Goal: Task Accomplishment & Management: Manage account settings

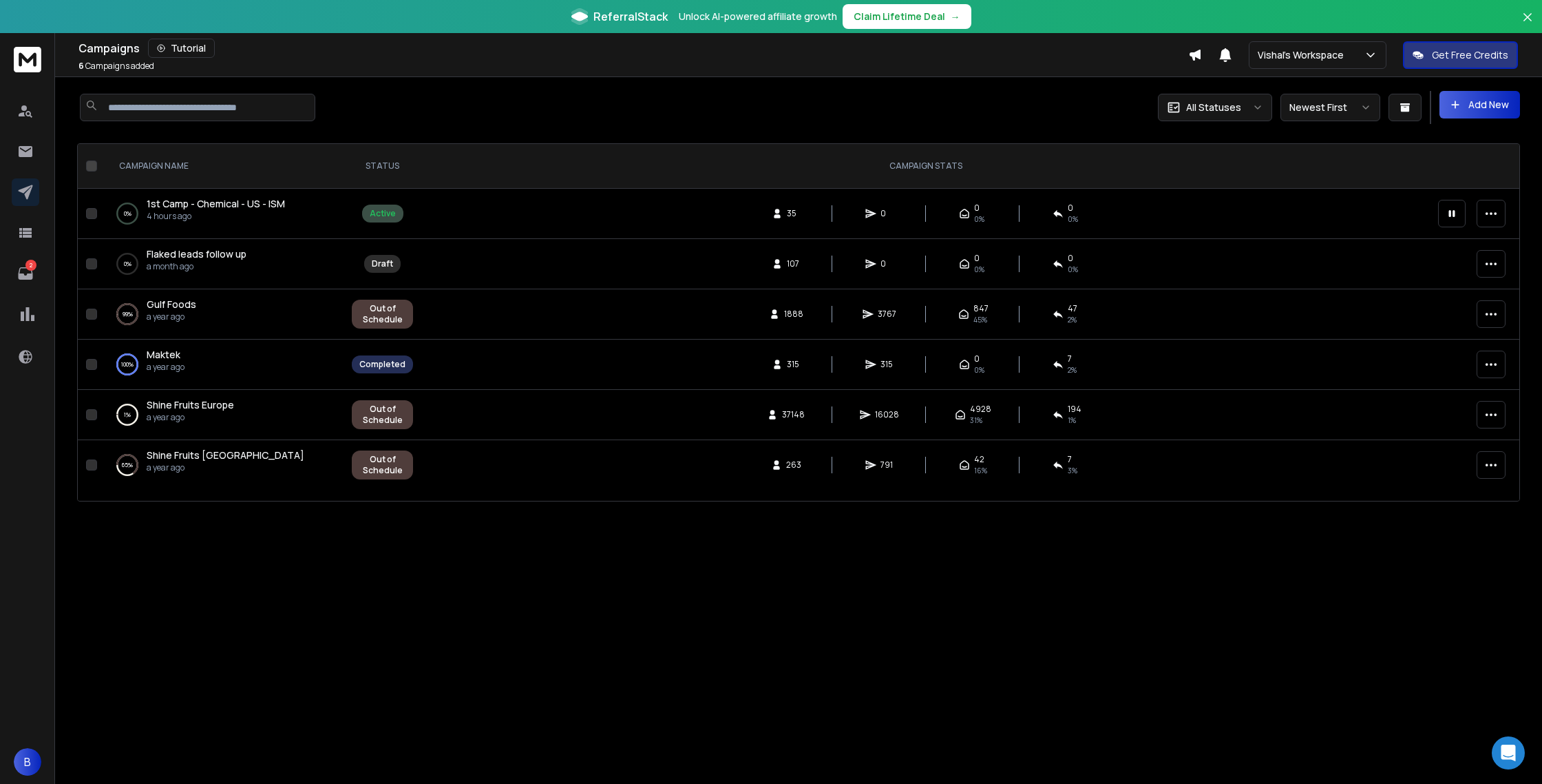
click at [273, 199] on span "1st Camp - Chemical - US - ISM" at bounding box center [216, 203] width 139 height 13
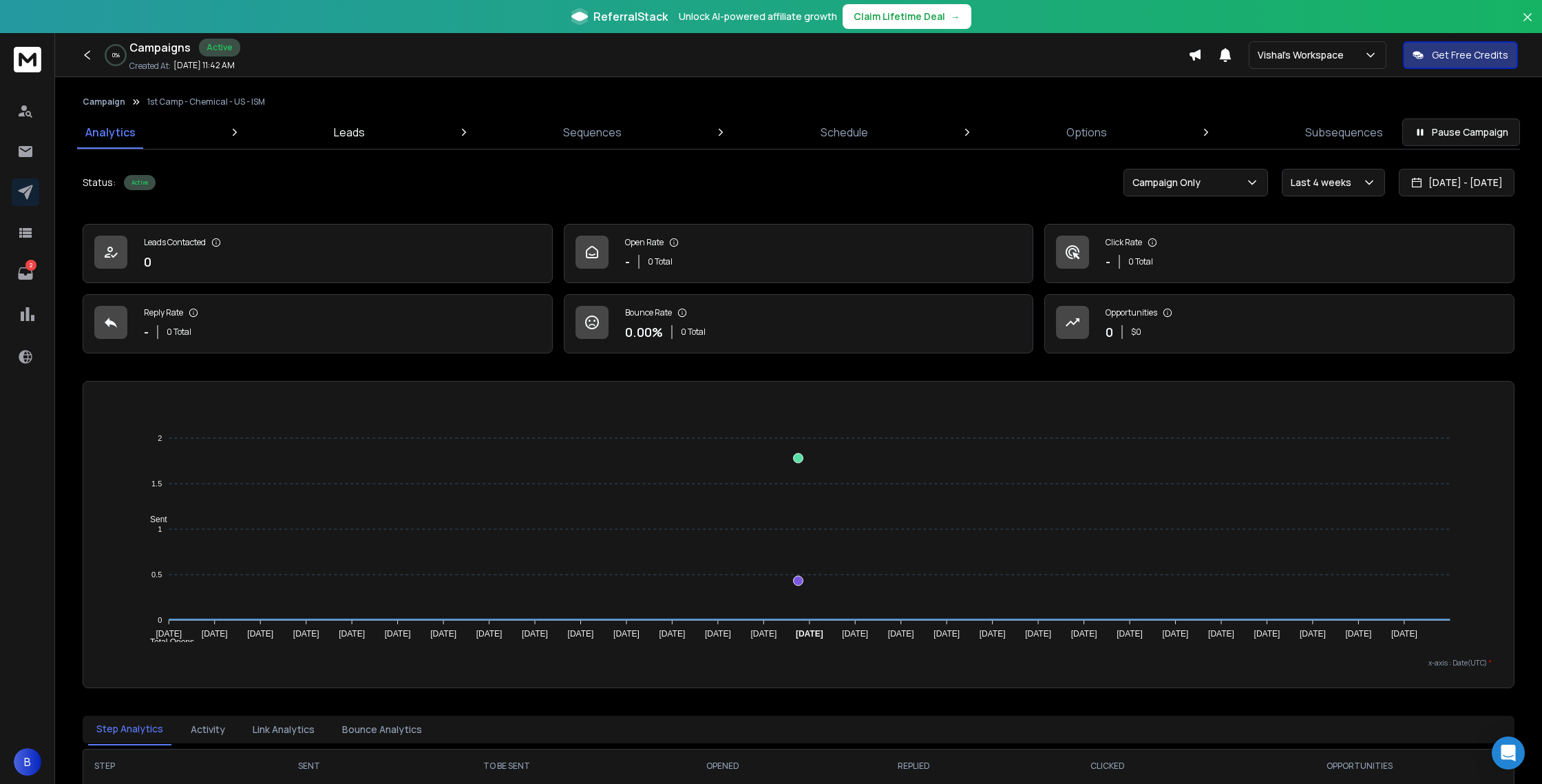
click at [340, 134] on p "Leads" at bounding box center [350, 132] width 31 height 16
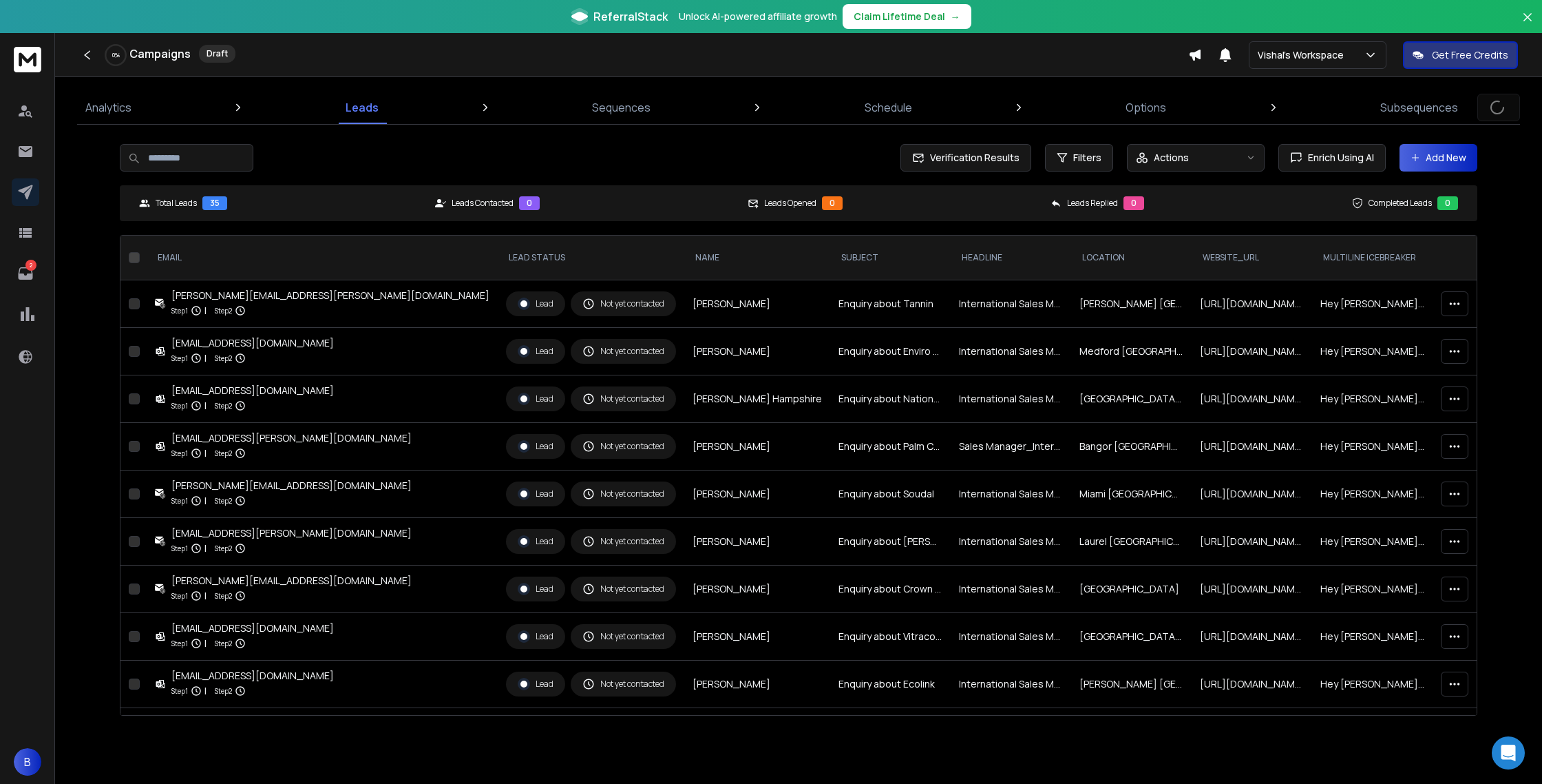
click at [1443, 155] on button "Add New" at bounding box center [1438, 157] width 78 height 28
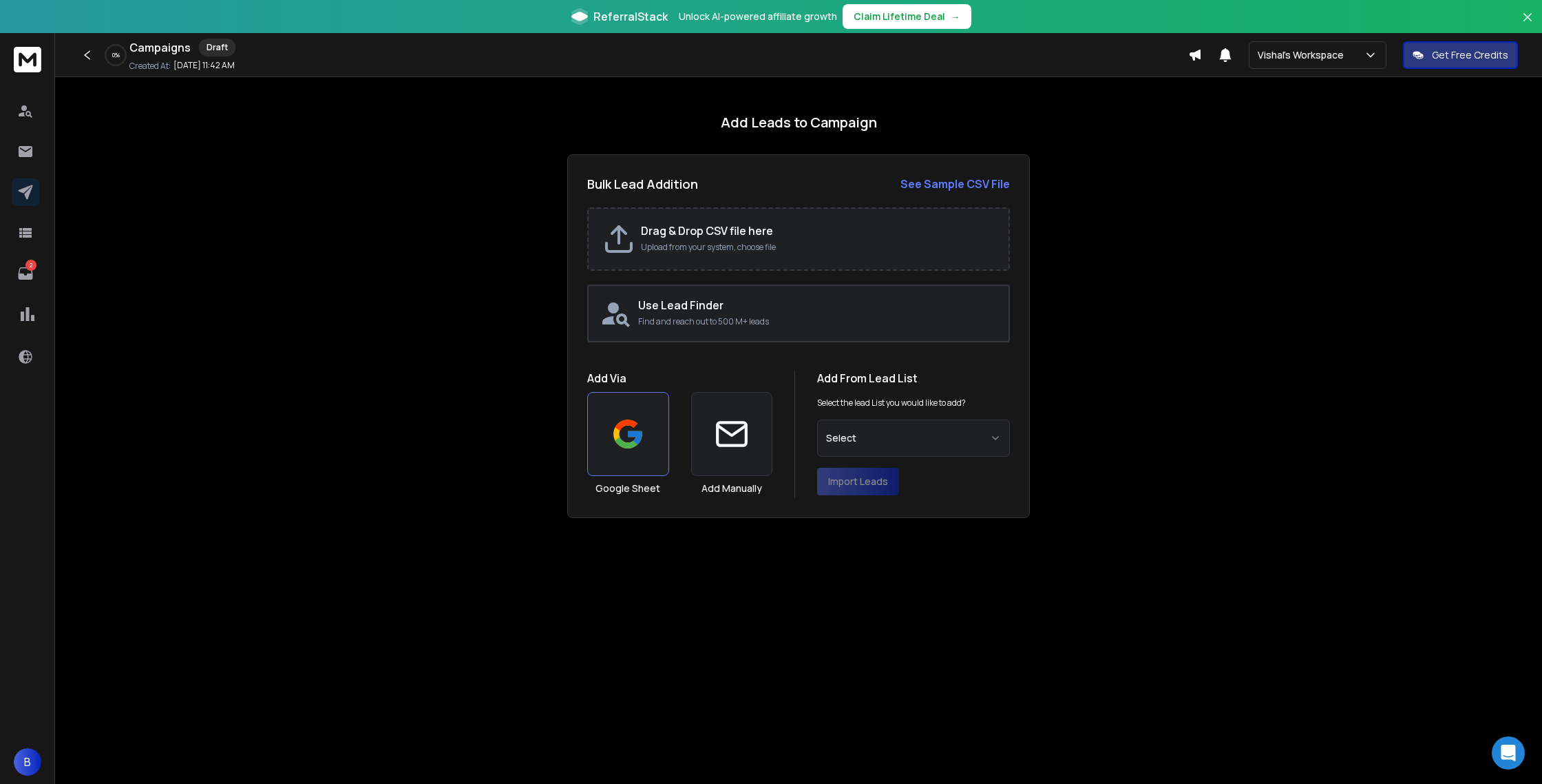
click at [649, 441] on div at bounding box center [628, 433] width 82 height 84
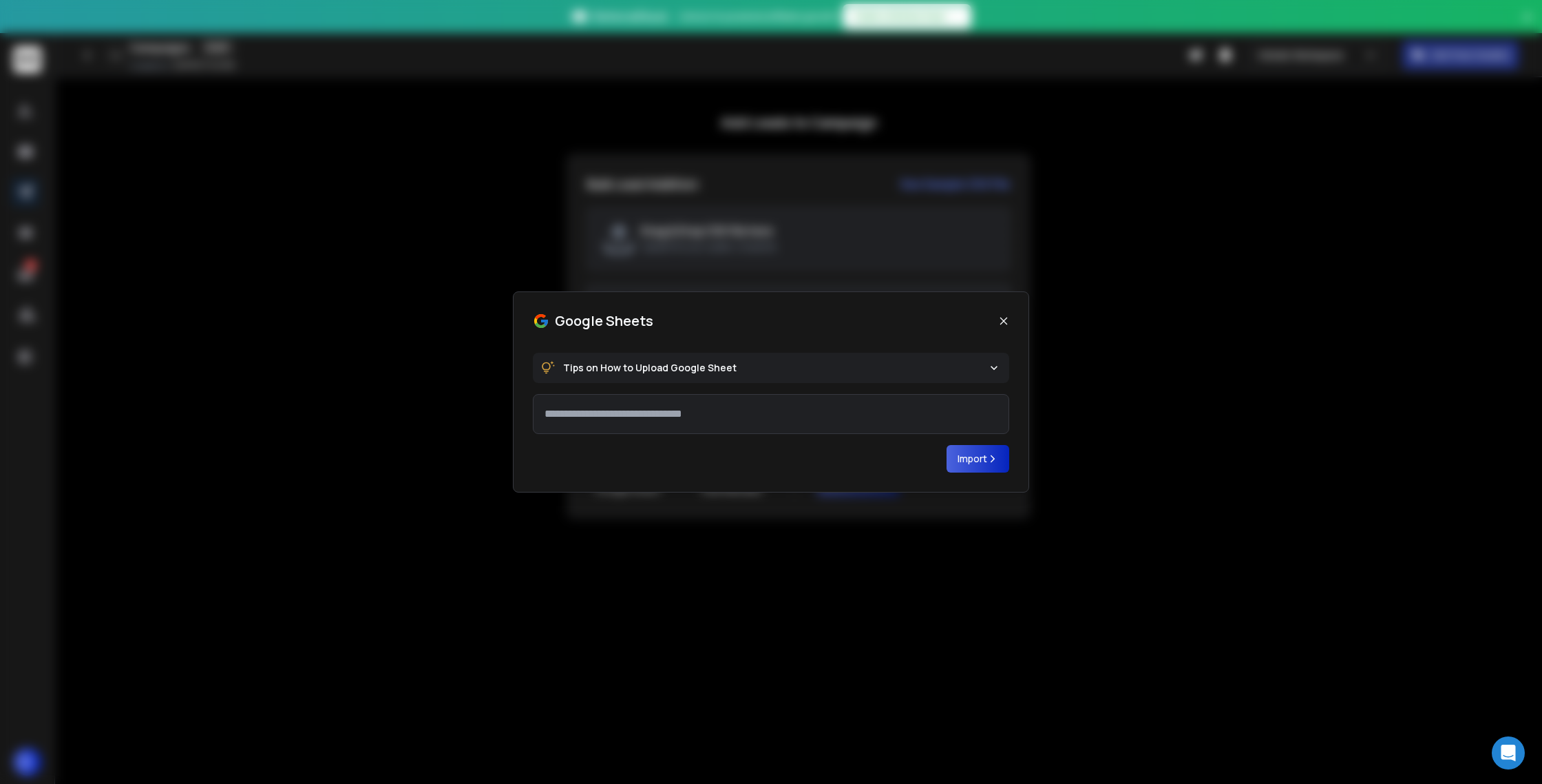
click at [651, 411] on input at bounding box center [771, 413] width 477 height 39
paste input "**********"
type input "**********"
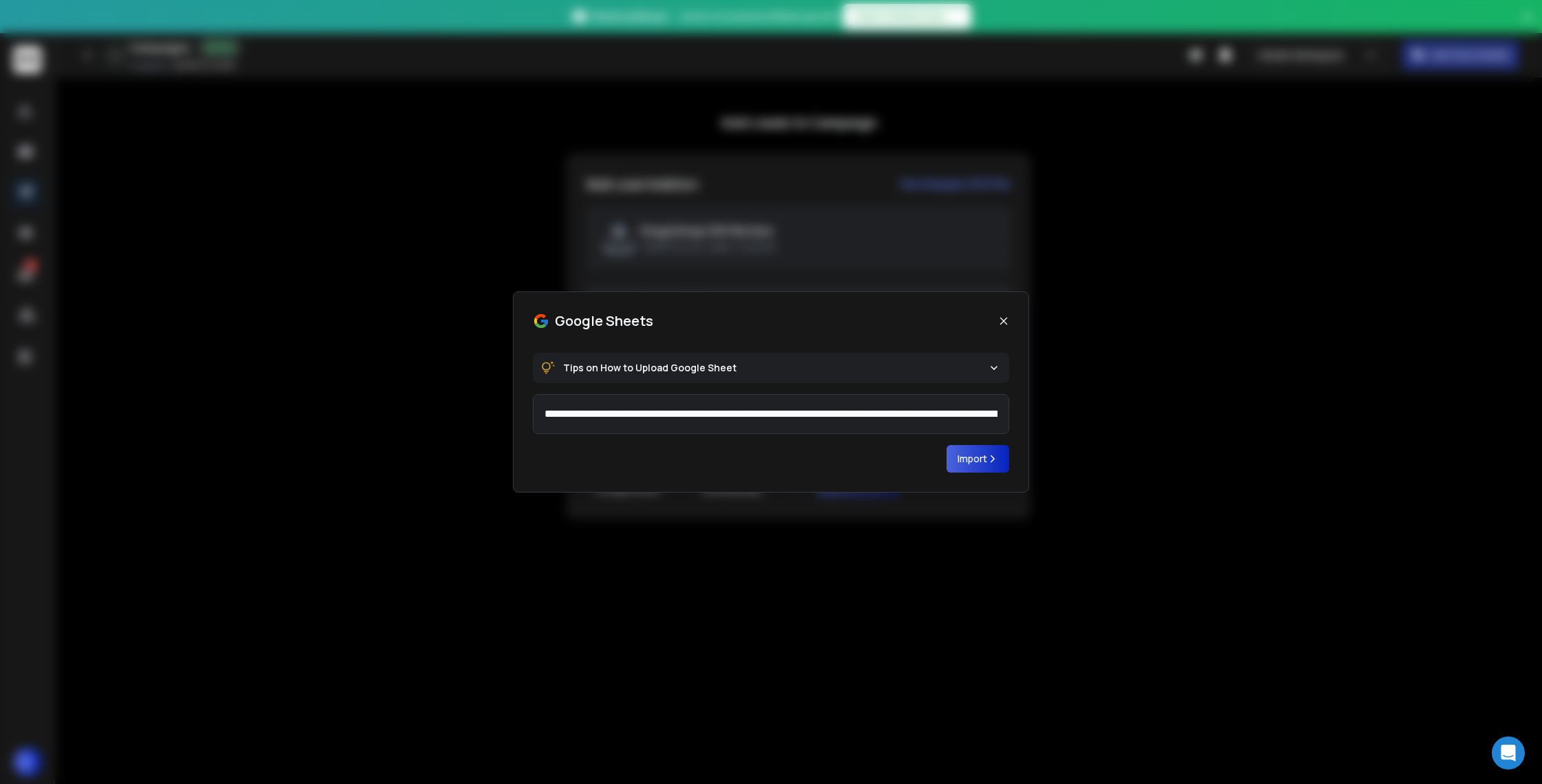
click at [980, 470] on button "Import" at bounding box center [978, 458] width 63 height 28
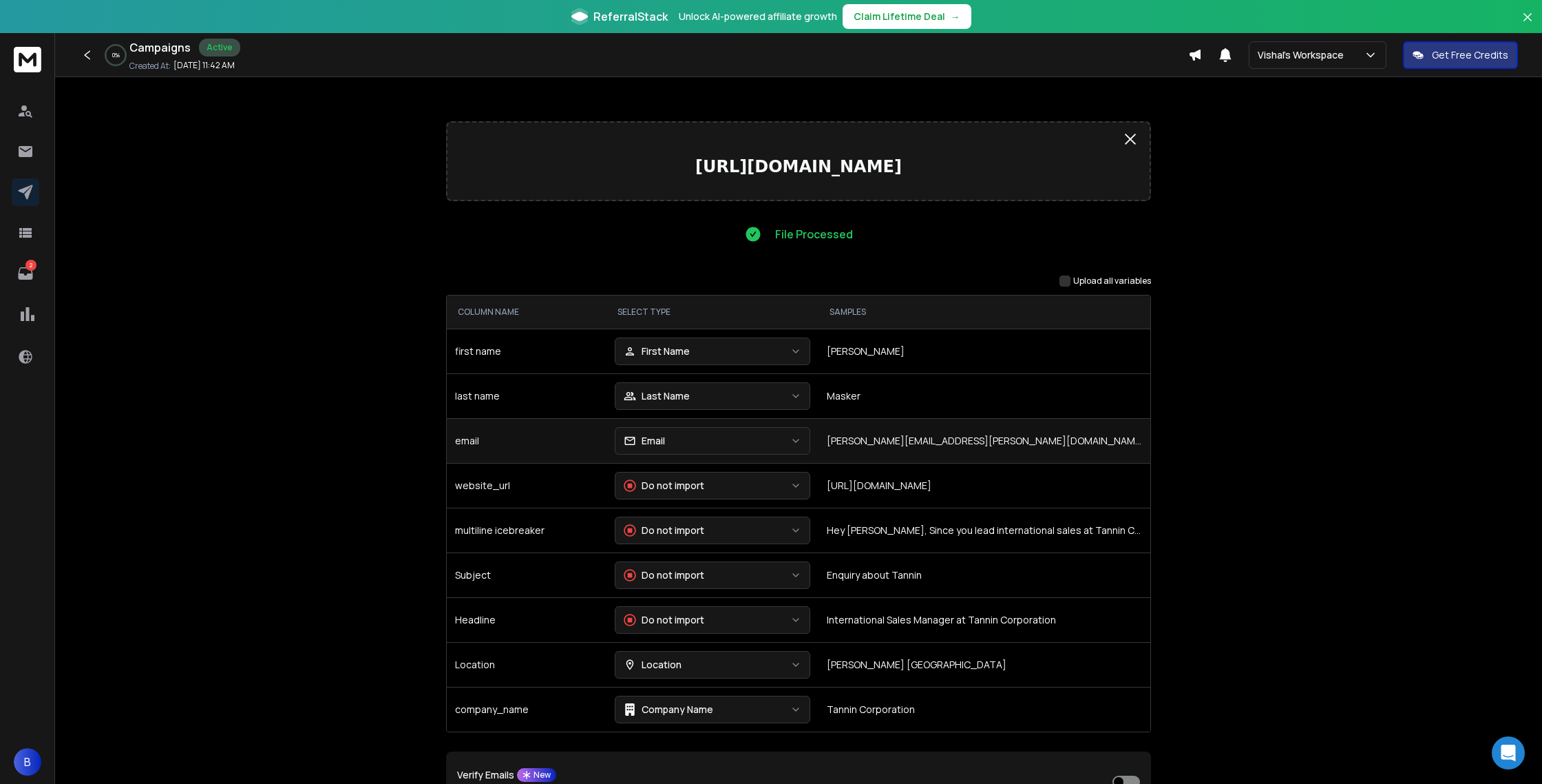
click at [792, 446] on icon "button" at bounding box center [796, 440] width 11 height 11
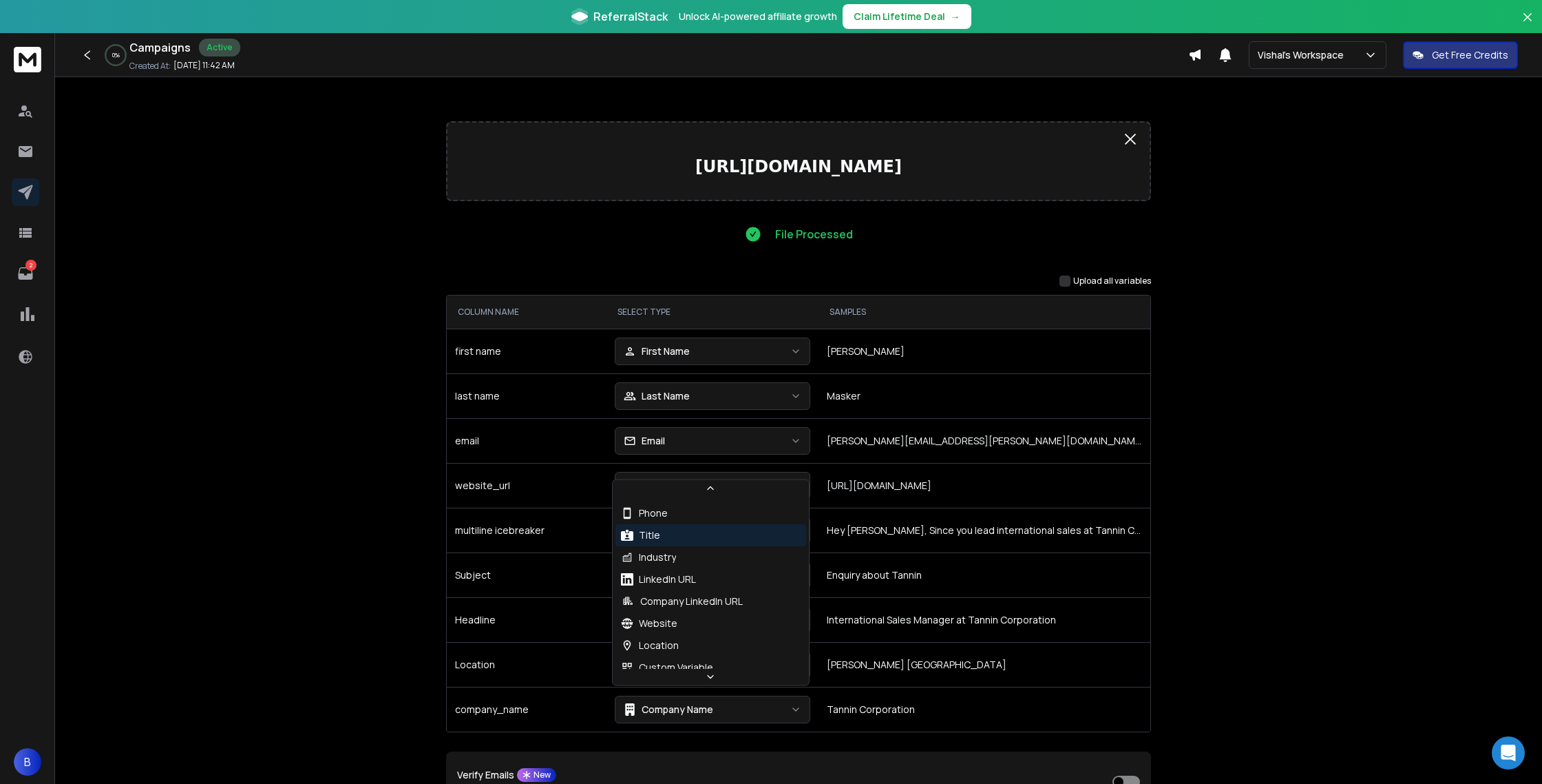
scroll to position [125, 0]
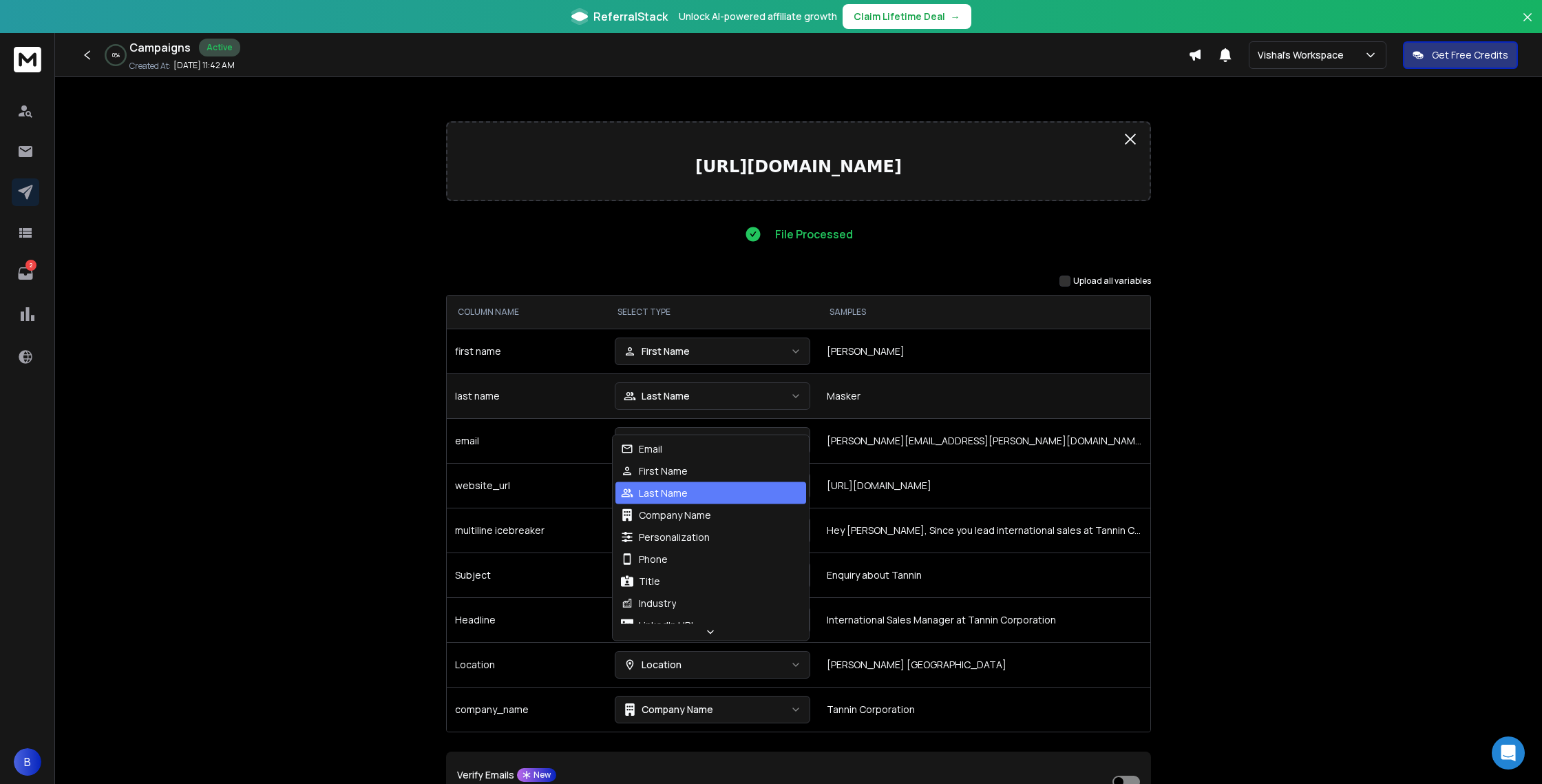
click at [745, 409] on button "Last Name" at bounding box center [712, 396] width 196 height 28
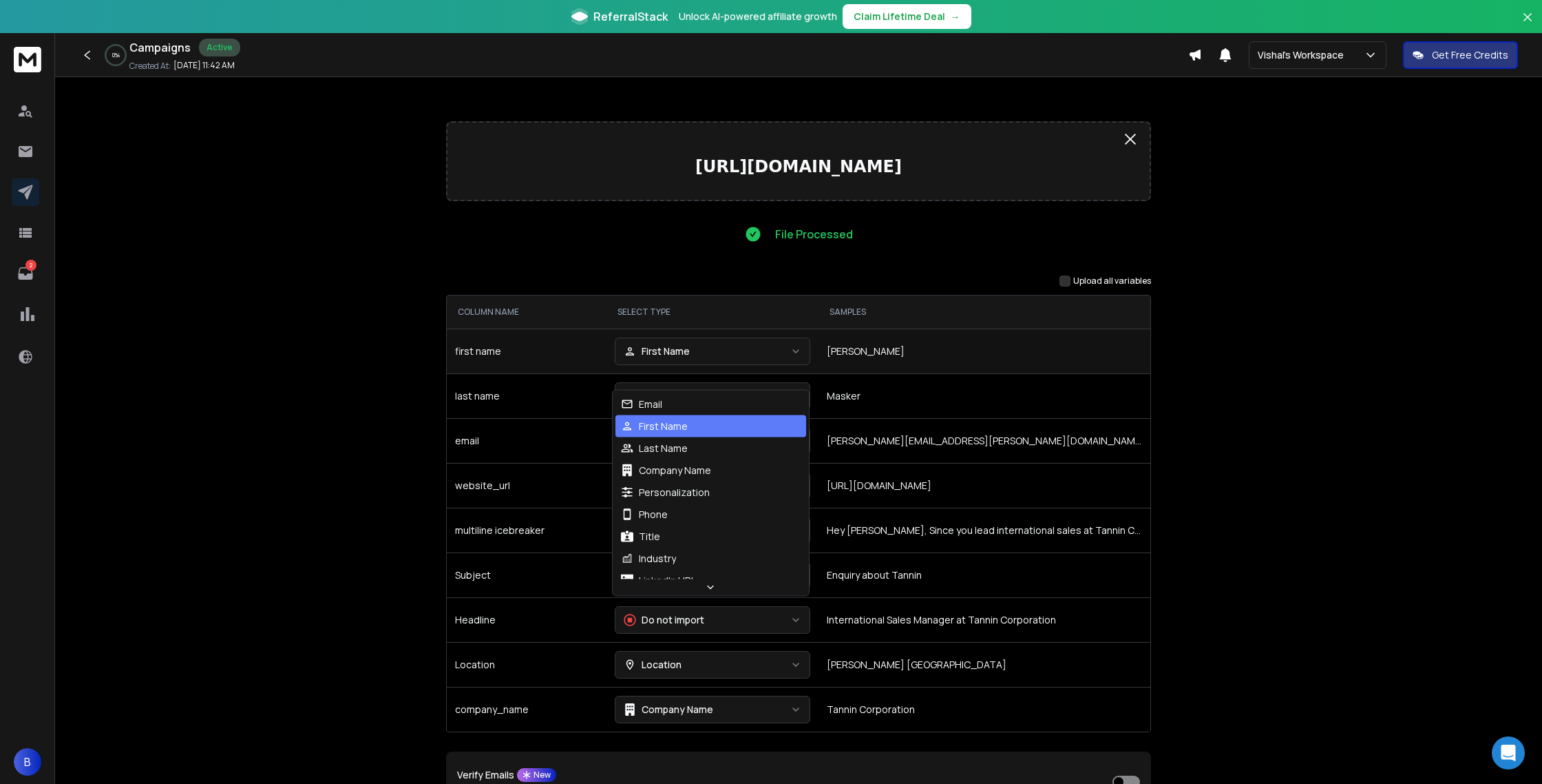
click at [745, 365] on button "First Name" at bounding box center [712, 351] width 196 height 28
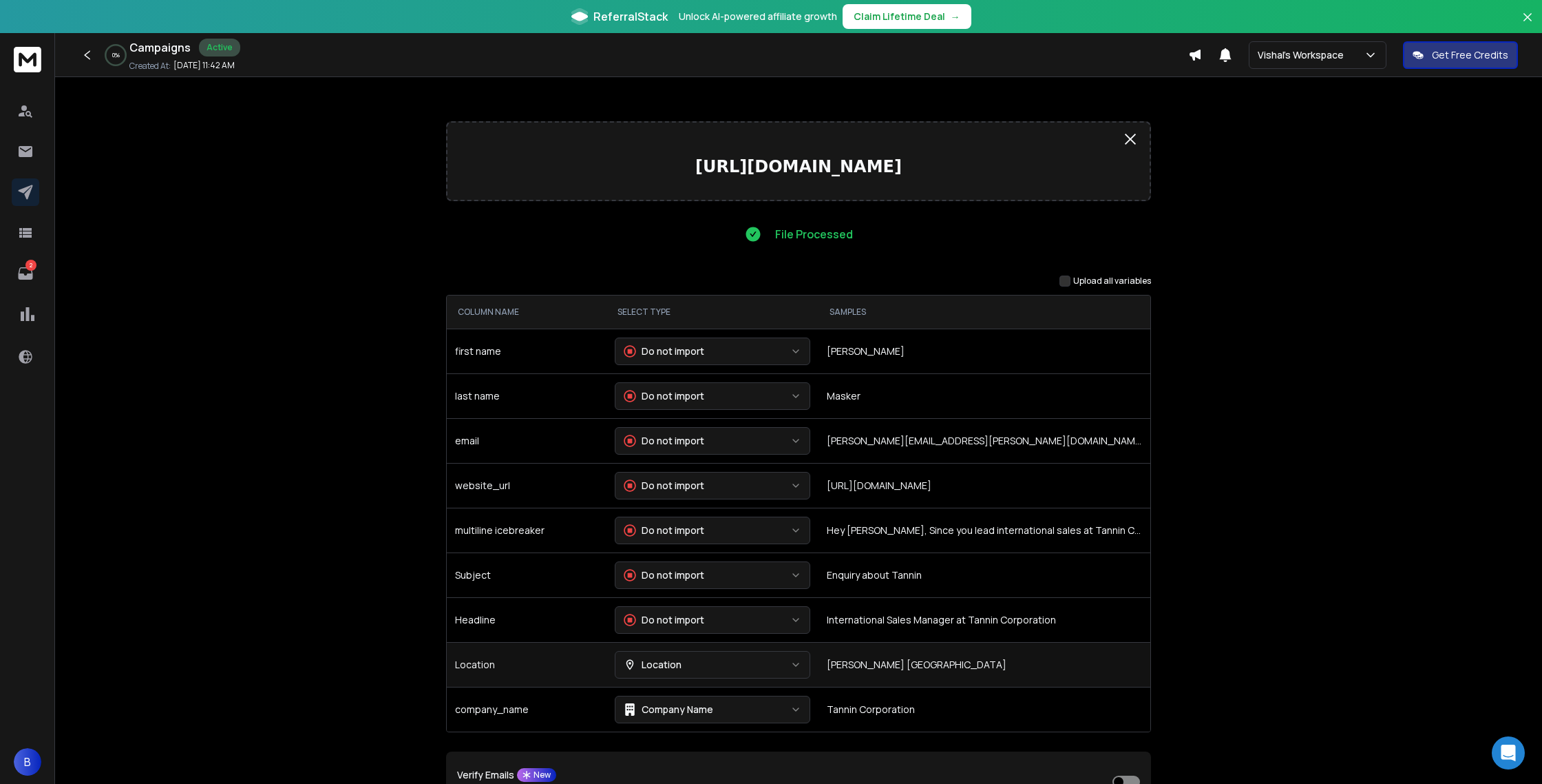
click at [728, 678] on button "Location" at bounding box center [712, 665] width 196 height 28
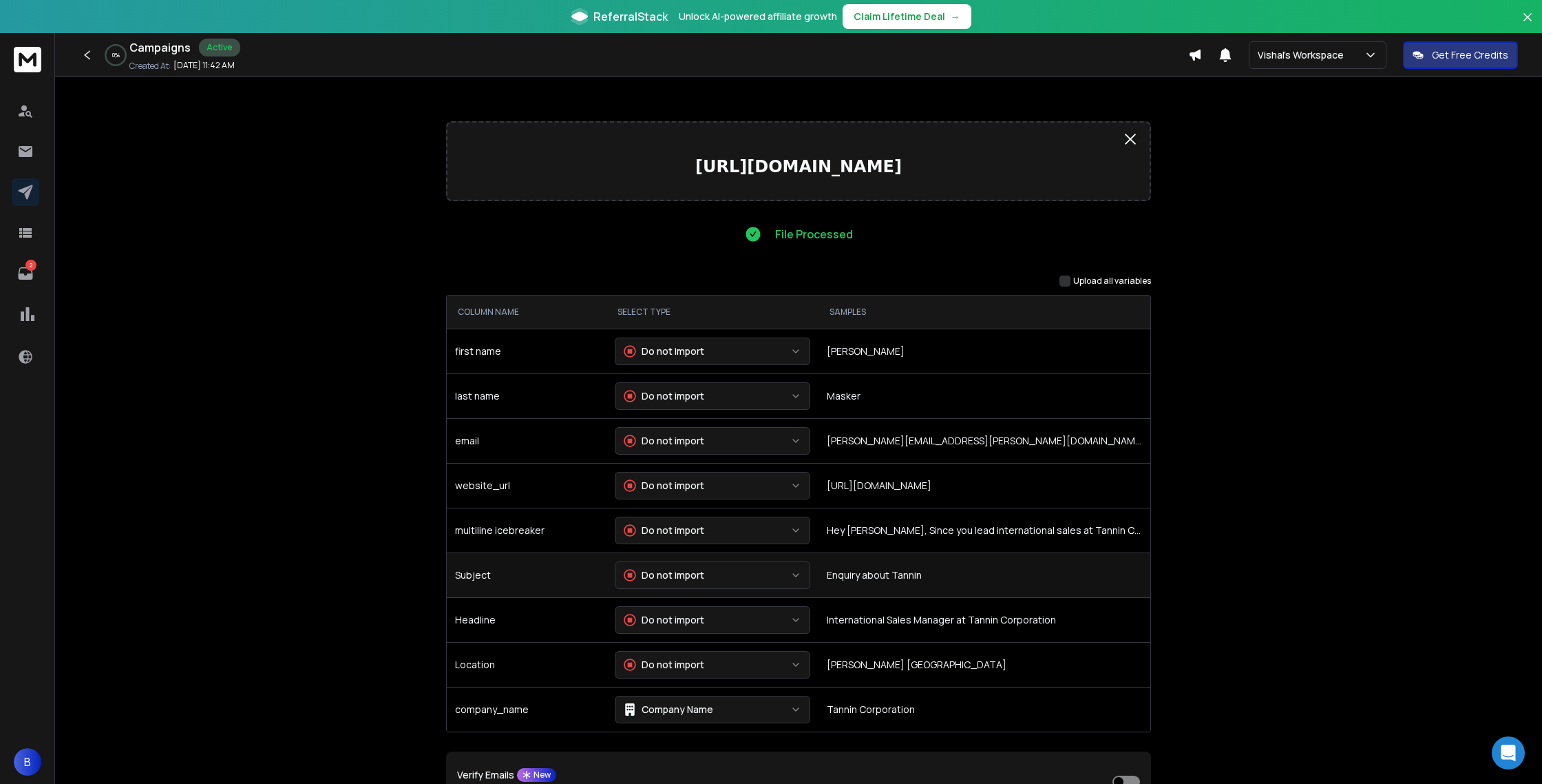
scroll to position [218, 0]
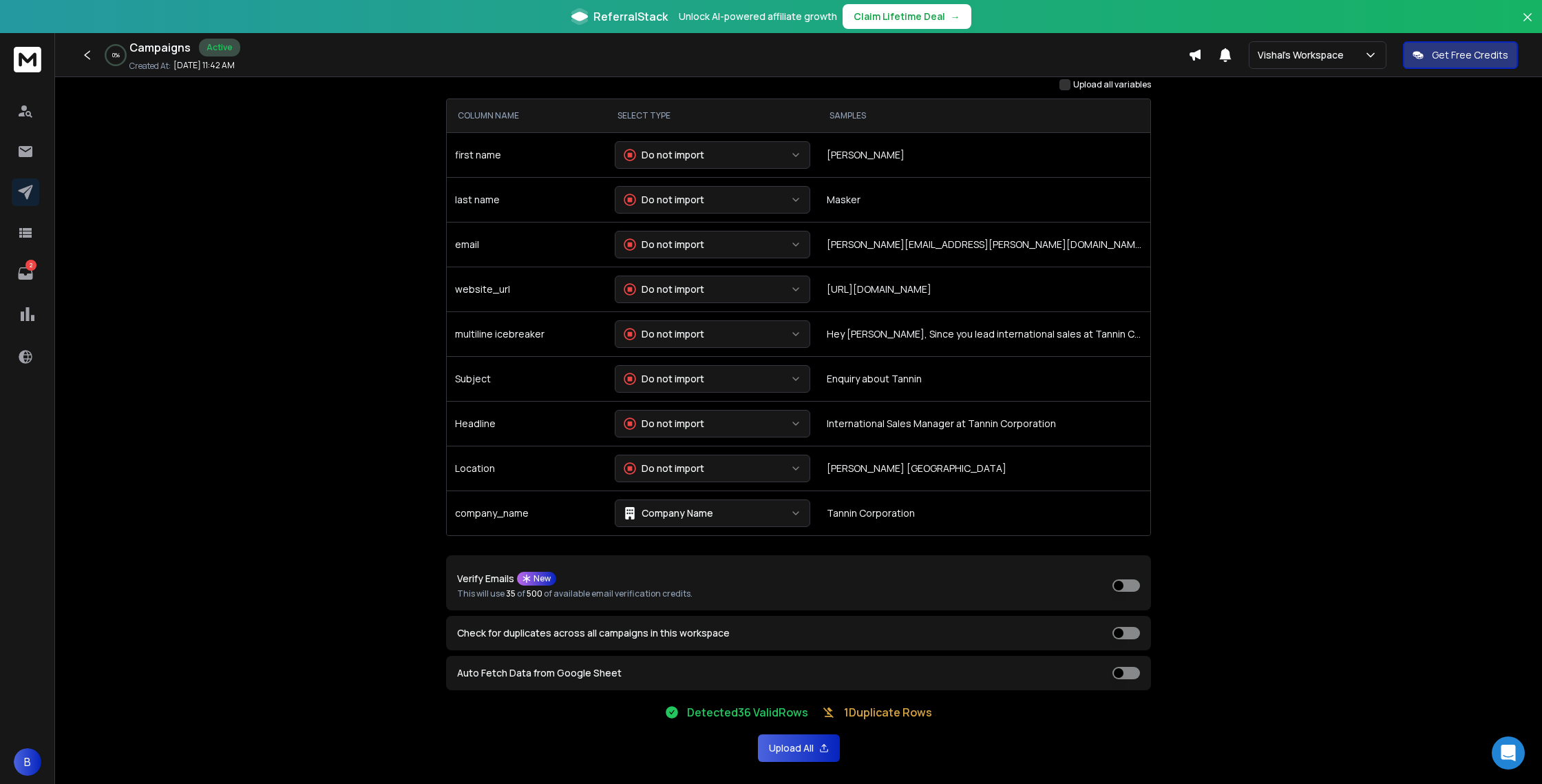
click at [774, 750] on button "Upload All" at bounding box center [798, 747] width 82 height 28
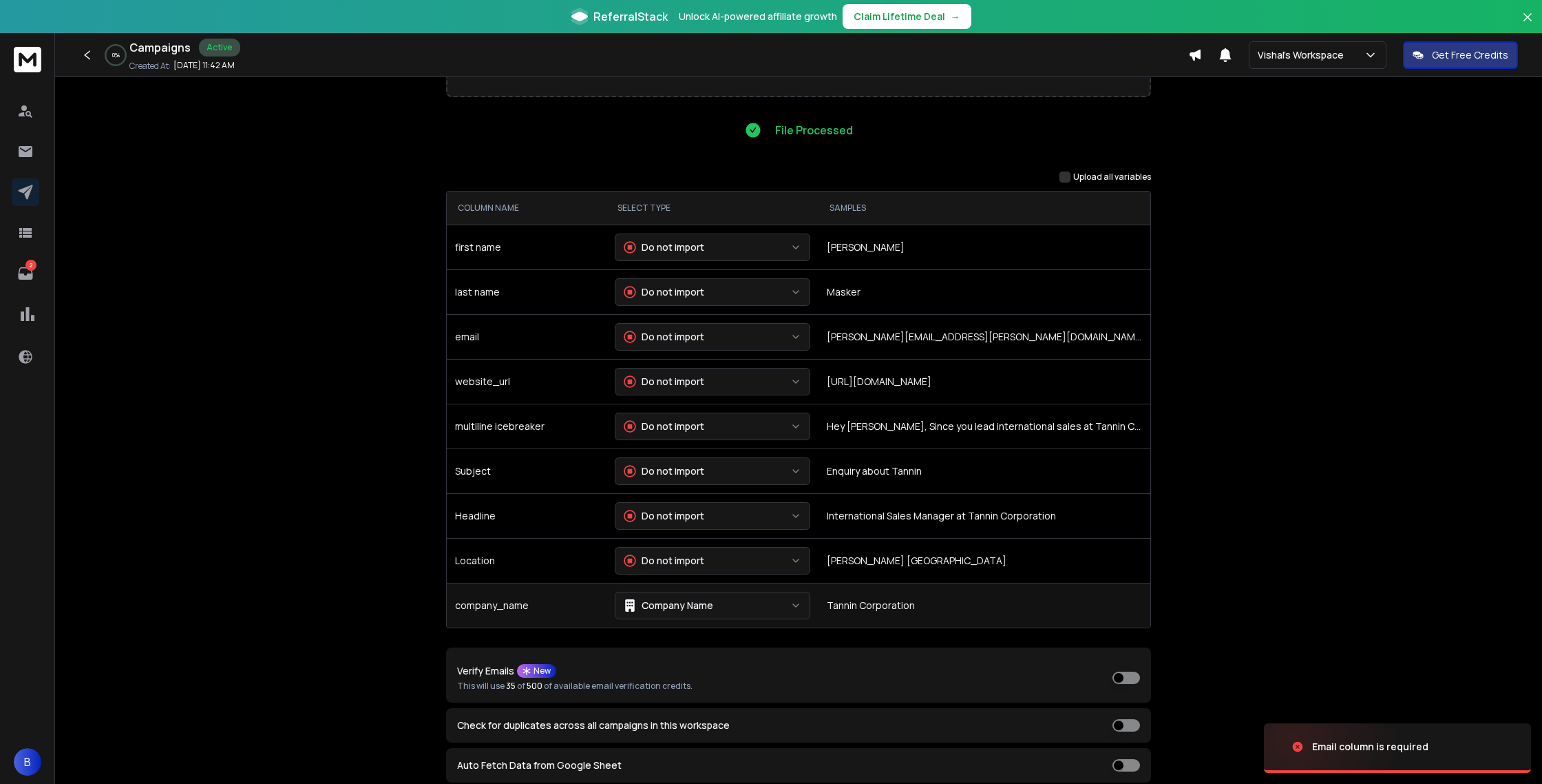
scroll to position [0, 0]
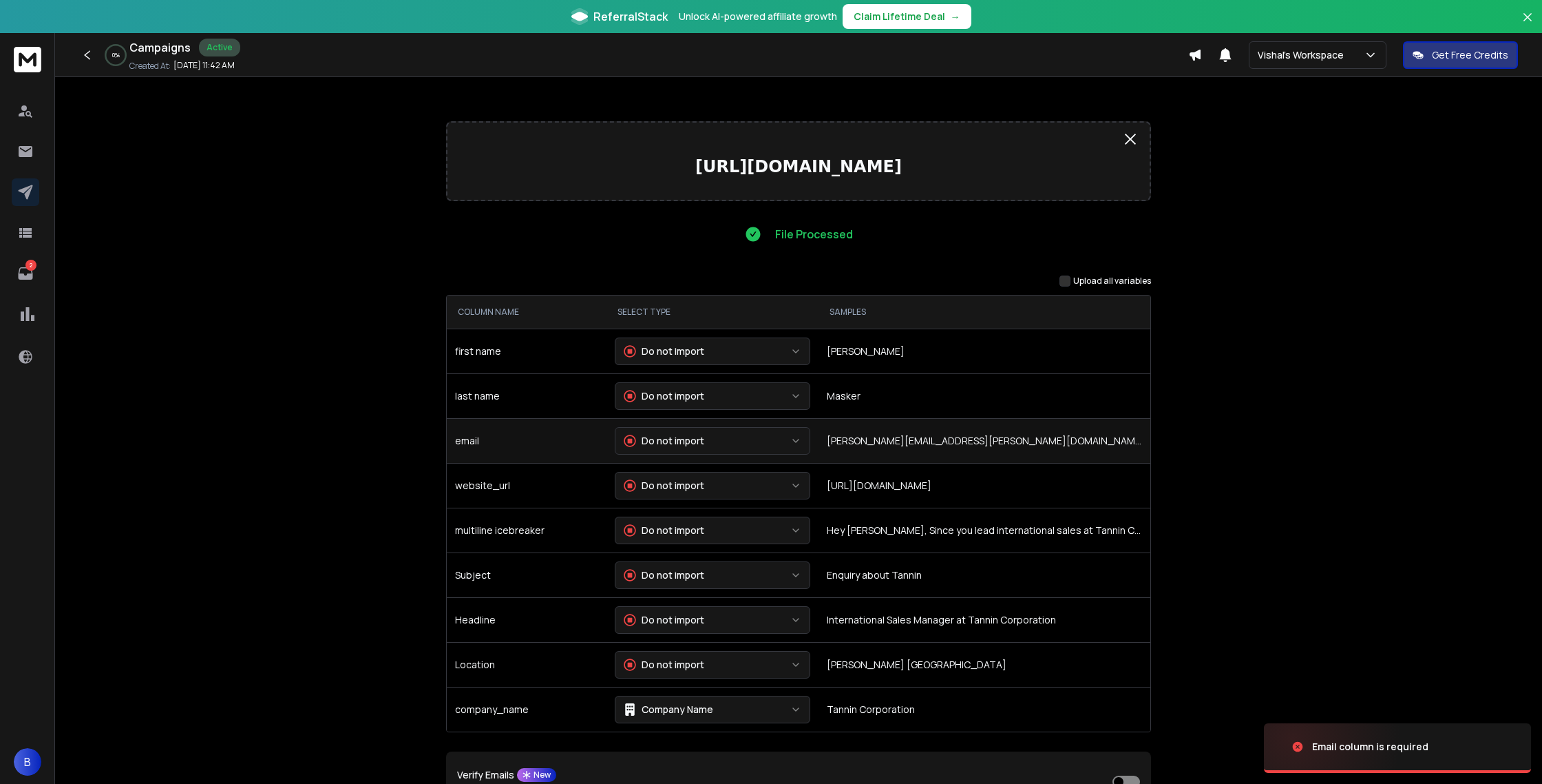
click at [711, 455] on button "Do not import" at bounding box center [712, 440] width 196 height 28
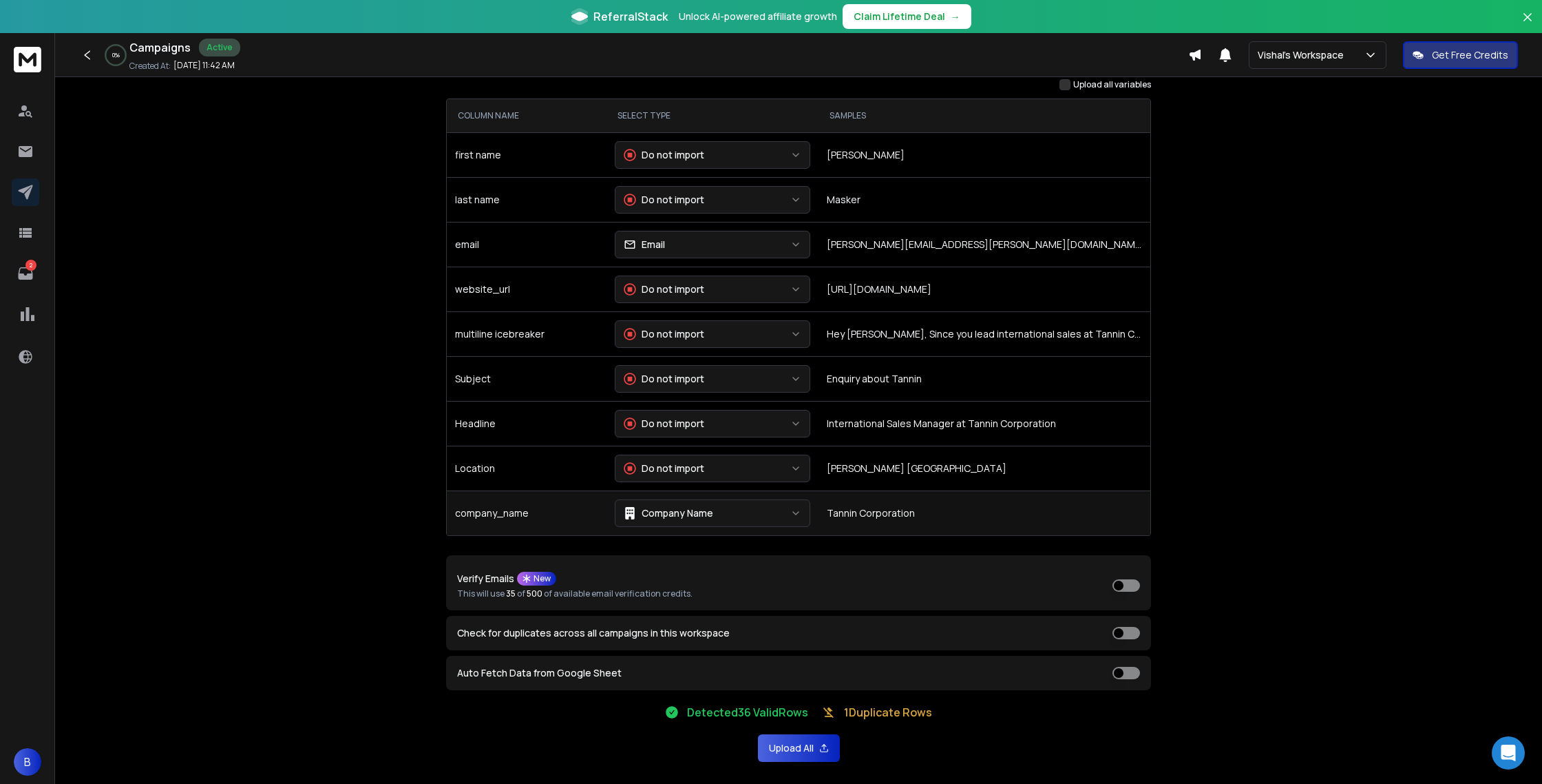
scroll to position [218, 0]
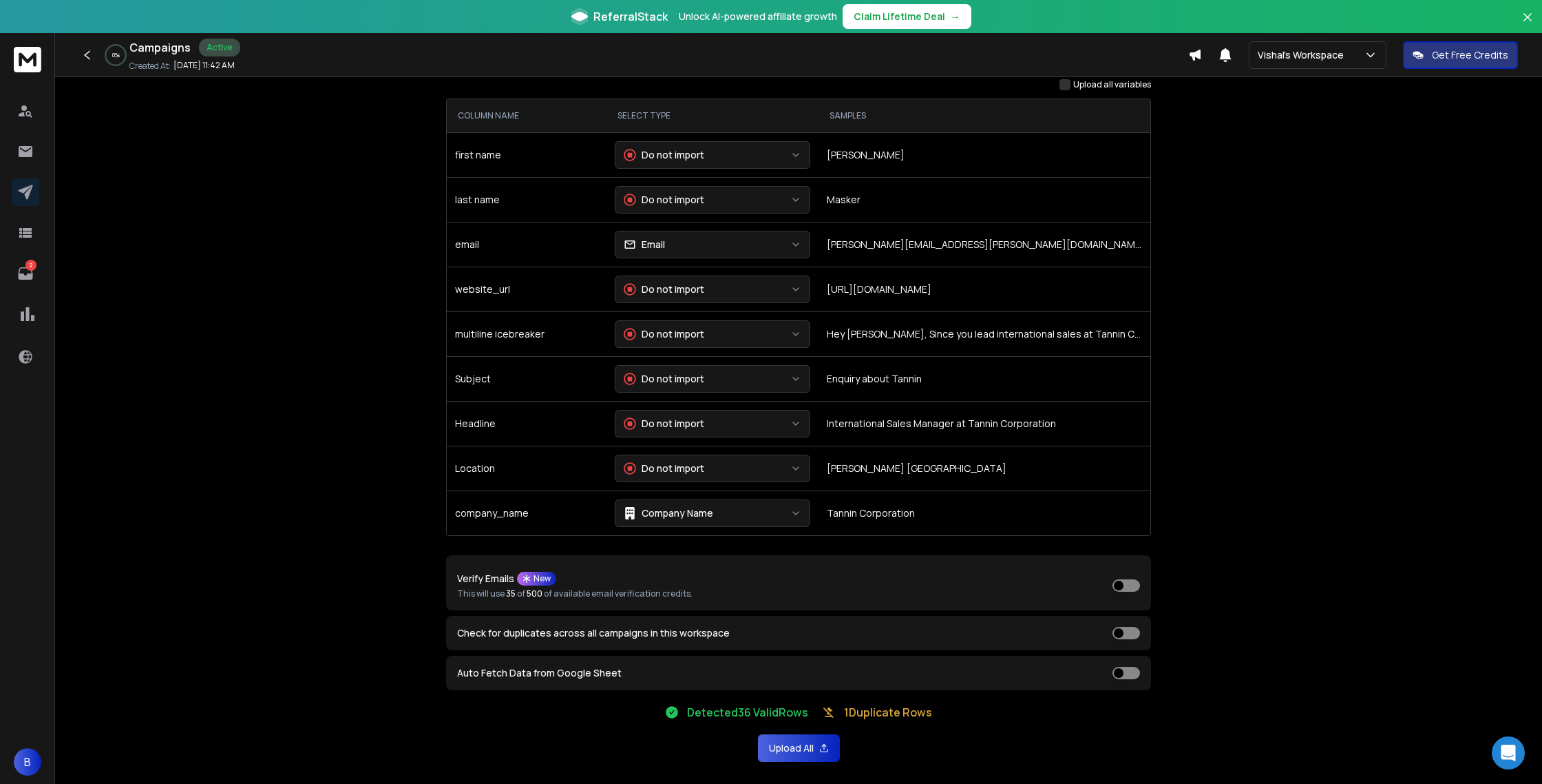
click at [791, 747] on button "Upload All" at bounding box center [798, 747] width 82 height 28
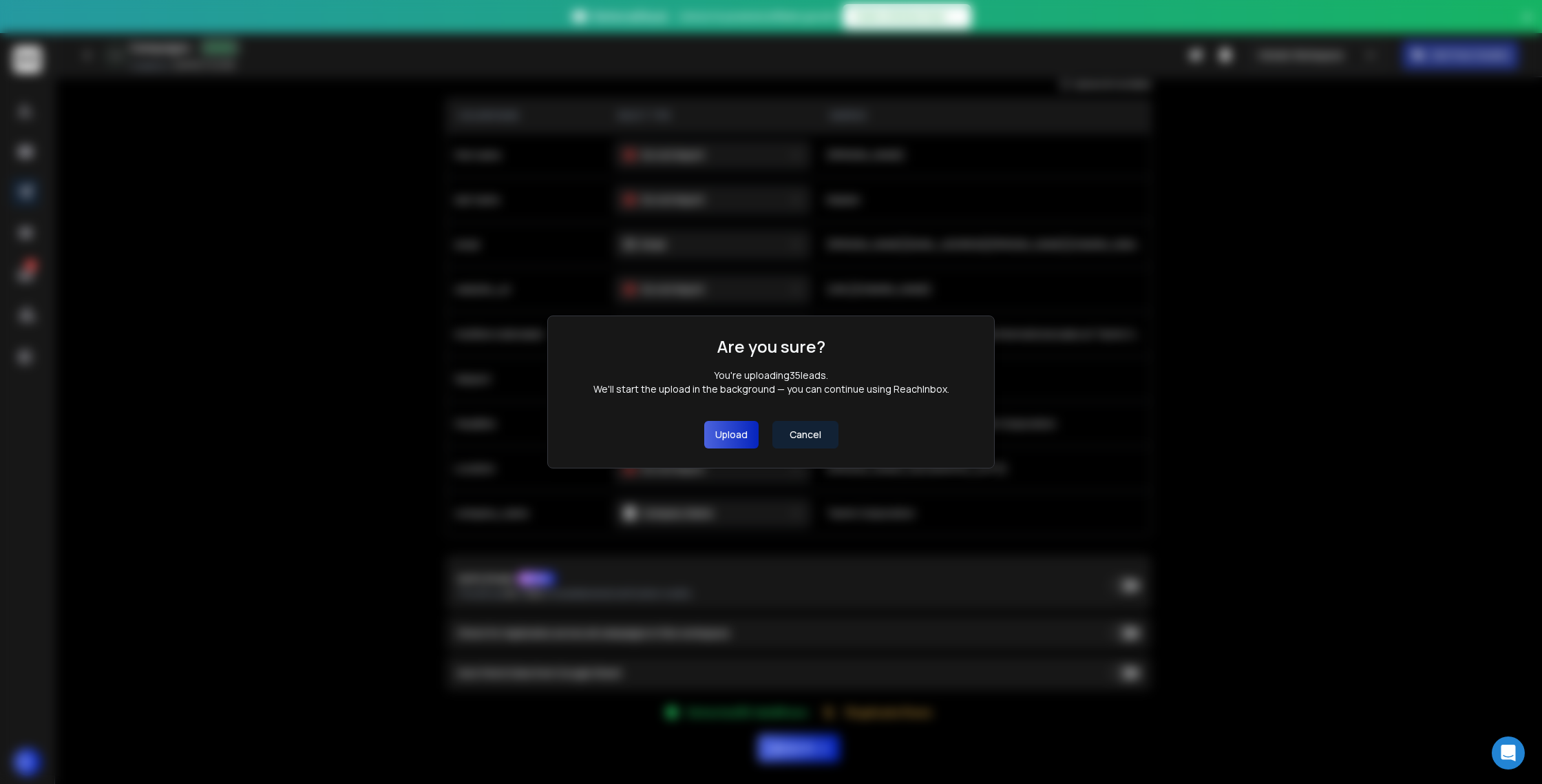
click at [728, 436] on button "Upload" at bounding box center [731, 434] width 54 height 28
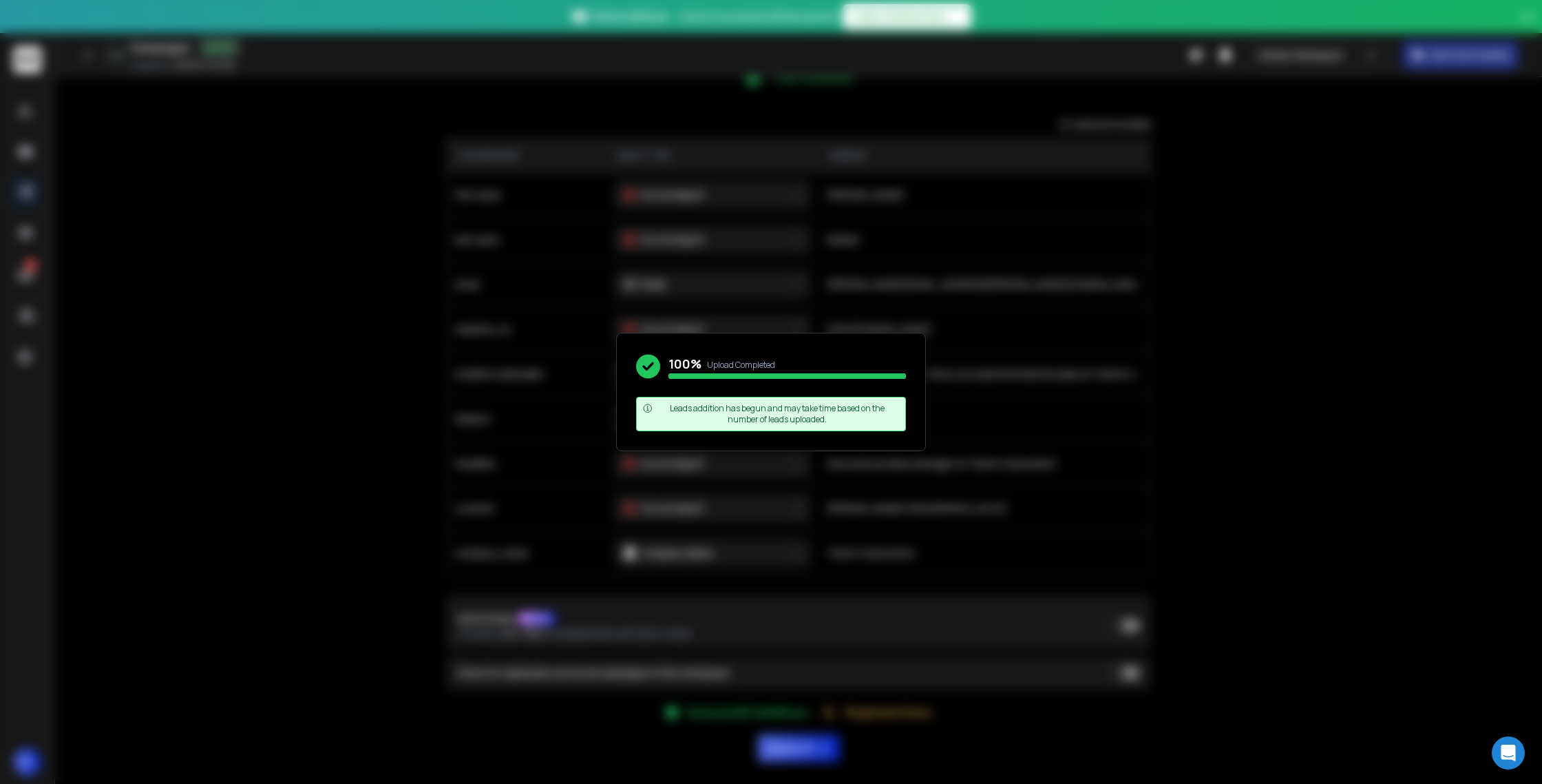
scroll to position [177, 0]
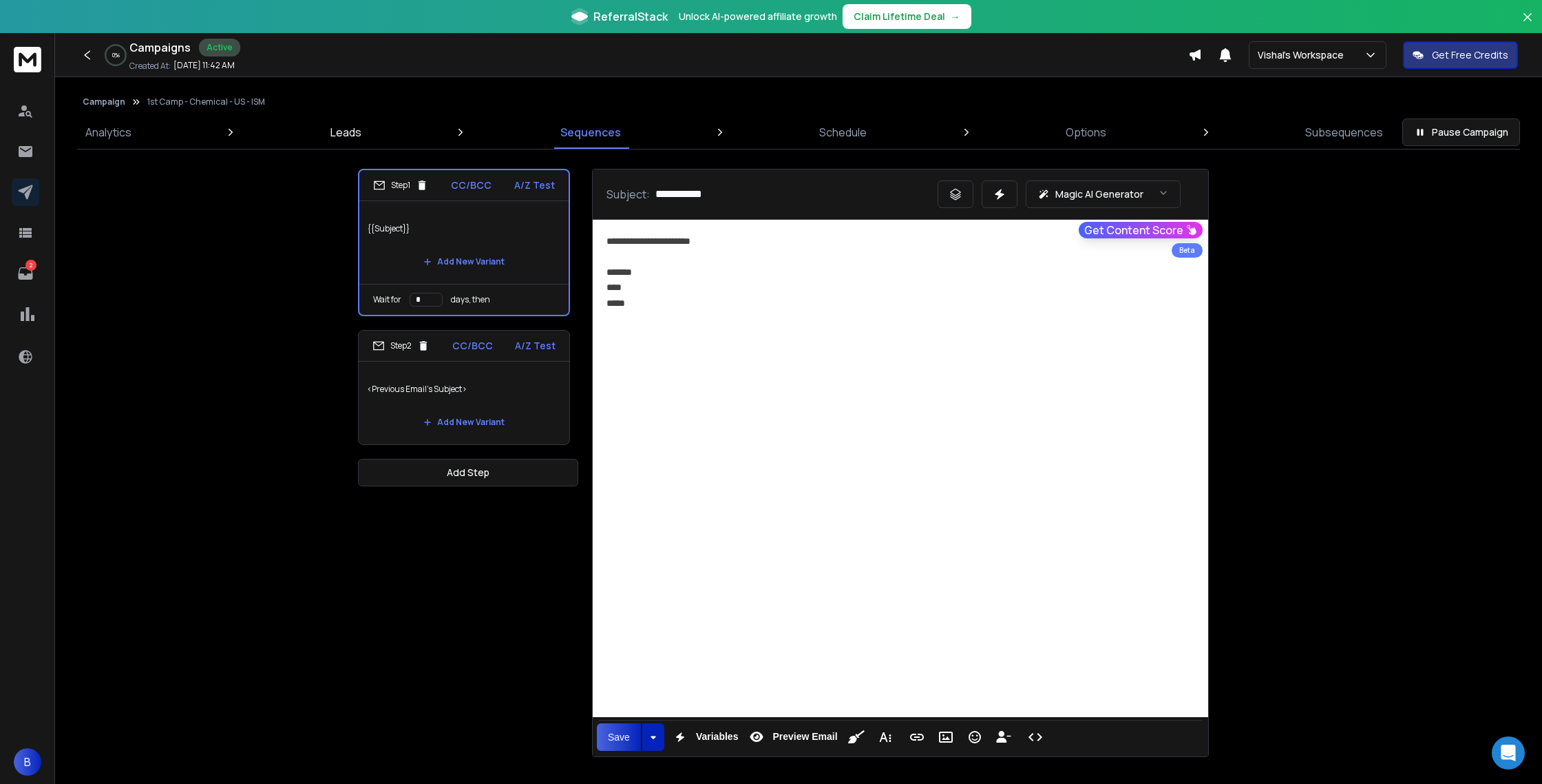
click at [345, 133] on p "Leads" at bounding box center [346, 132] width 31 height 16
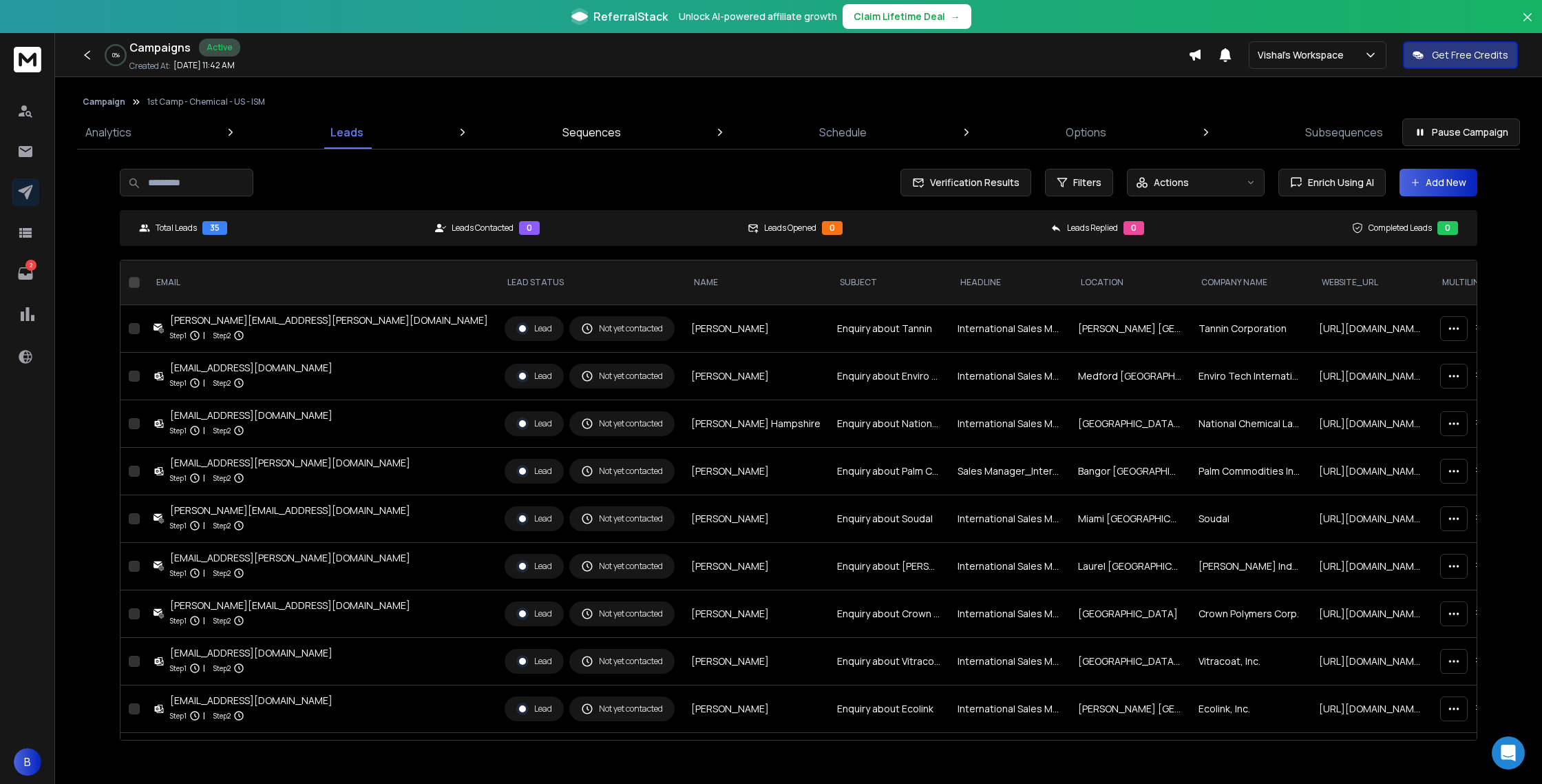
click at [601, 132] on p "Sequences" at bounding box center [591, 132] width 59 height 16
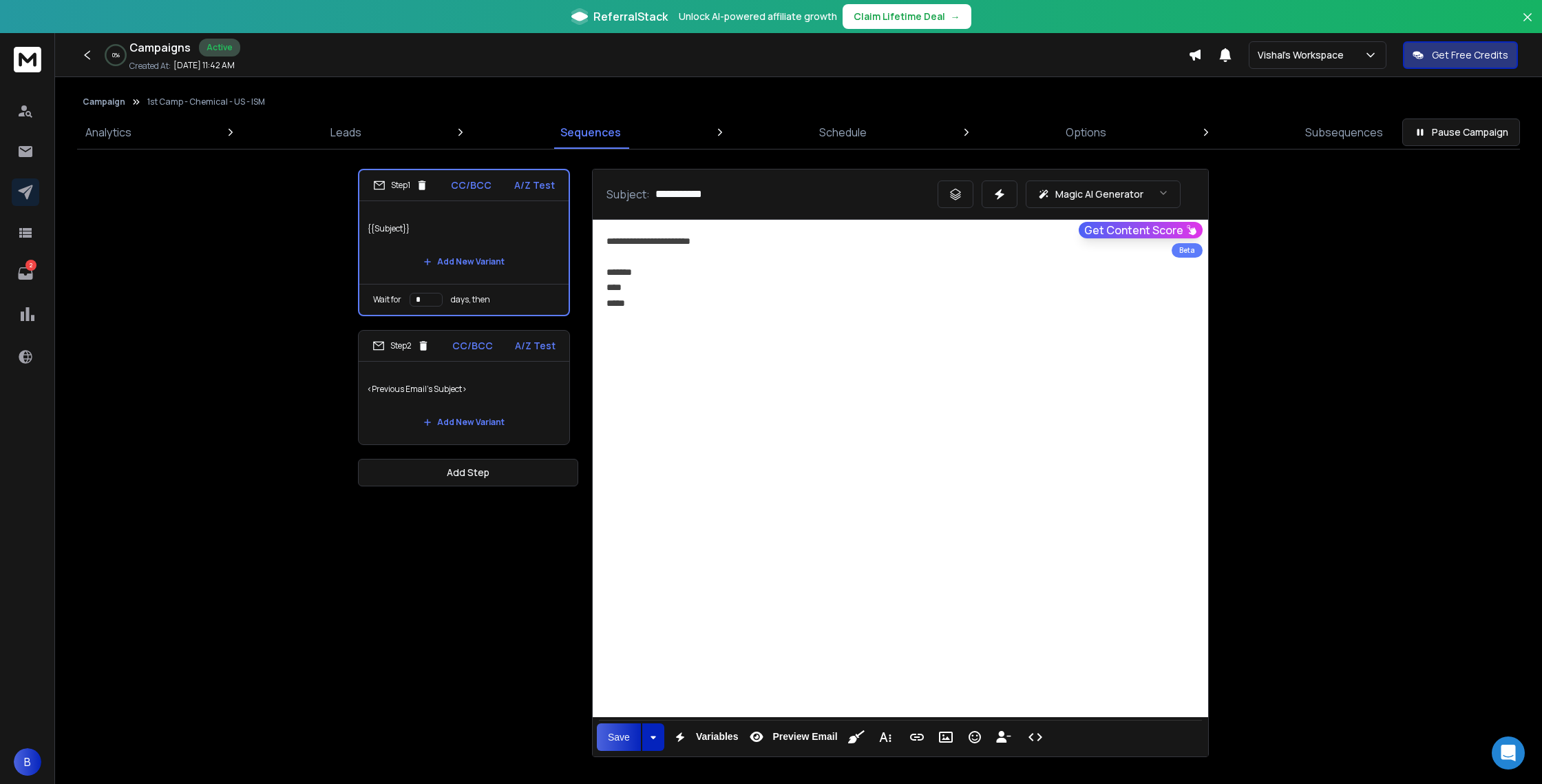
click at [462, 388] on p "<Previous Email's Subject>" at bounding box center [464, 389] width 195 height 39
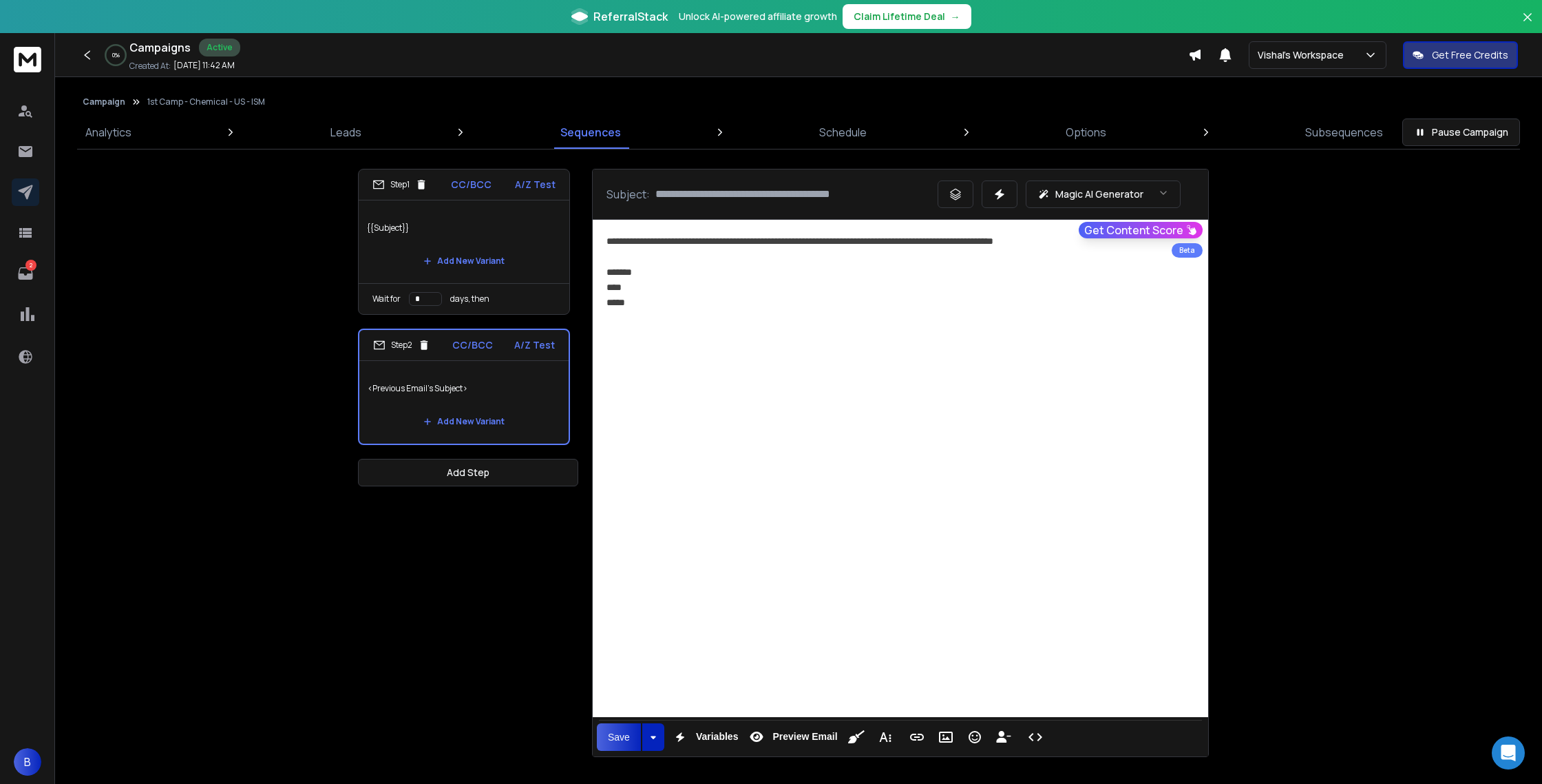
click at [1089, 246] on div "**********" at bounding box center [901, 241] width 588 height 15
drag, startPoint x: 1084, startPoint y: 243, endPoint x: 1029, endPoint y: 243, distance: 55.0
click at [1024, 243] on div "**********" at bounding box center [901, 241] width 588 height 15
click at [723, 735] on span "Variables" at bounding box center [718, 736] width 48 height 12
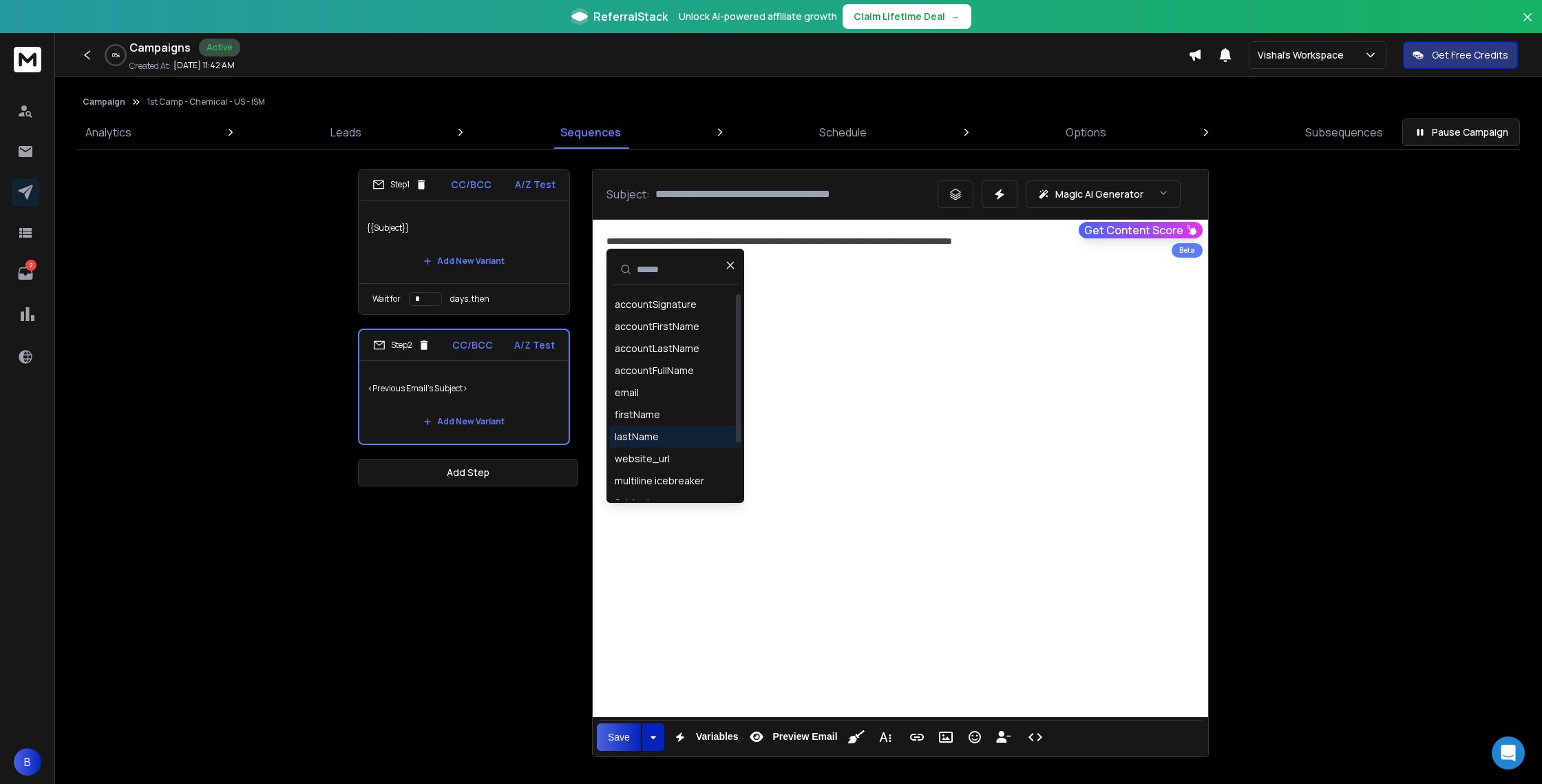
scroll to position [80, 0]
click at [667, 497] on div "companyName" at bounding box center [675, 488] width 132 height 22
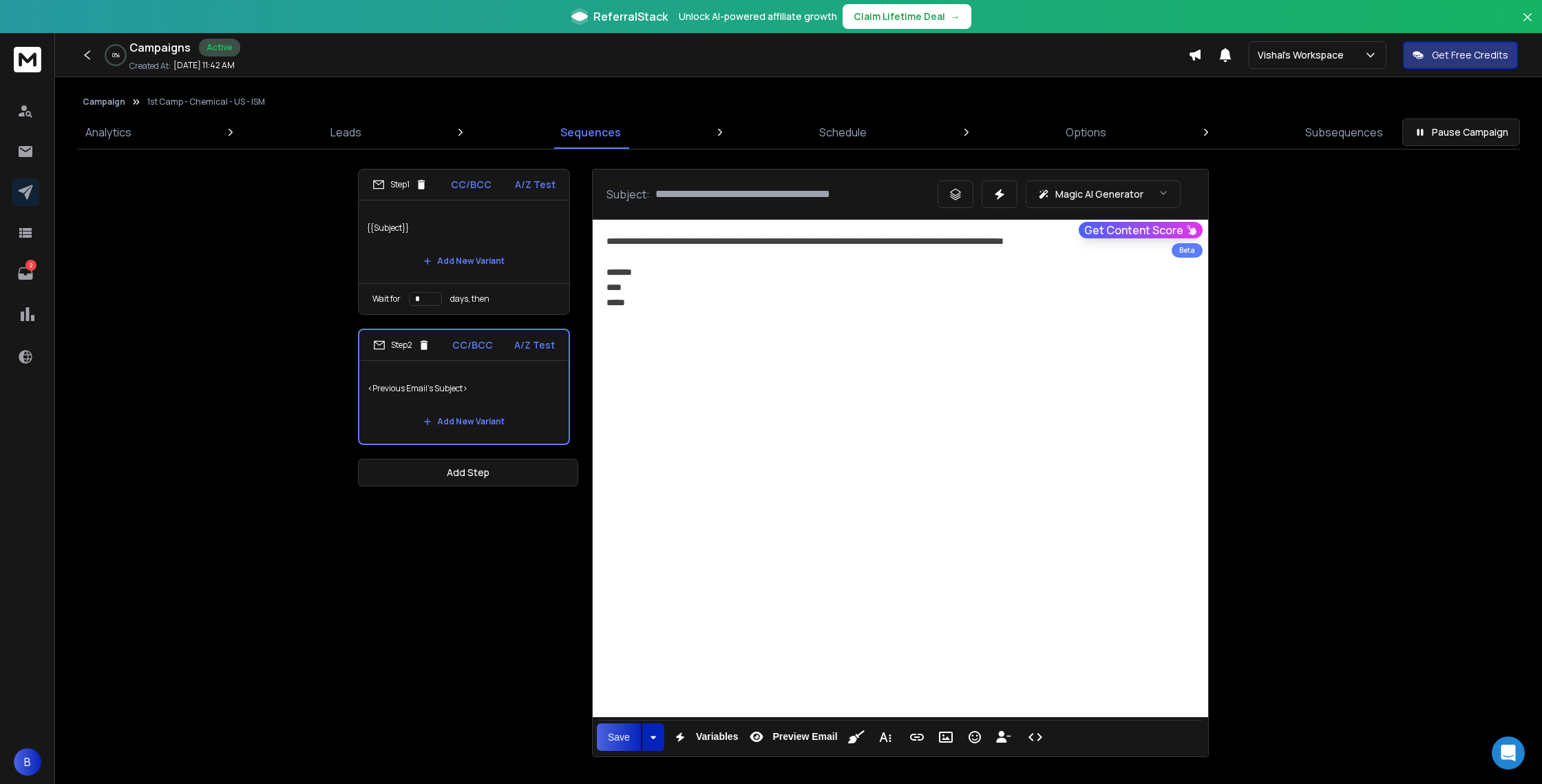
drag, startPoint x: 686, startPoint y: 243, endPoint x: 697, endPoint y: 240, distance: 11.4
click at [686, 243] on div "**********" at bounding box center [901, 241] width 588 height 15
click at [91, 64] on button at bounding box center [87, 55] width 18 height 28
